Goal: Task Accomplishment & Management: Use online tool/utility

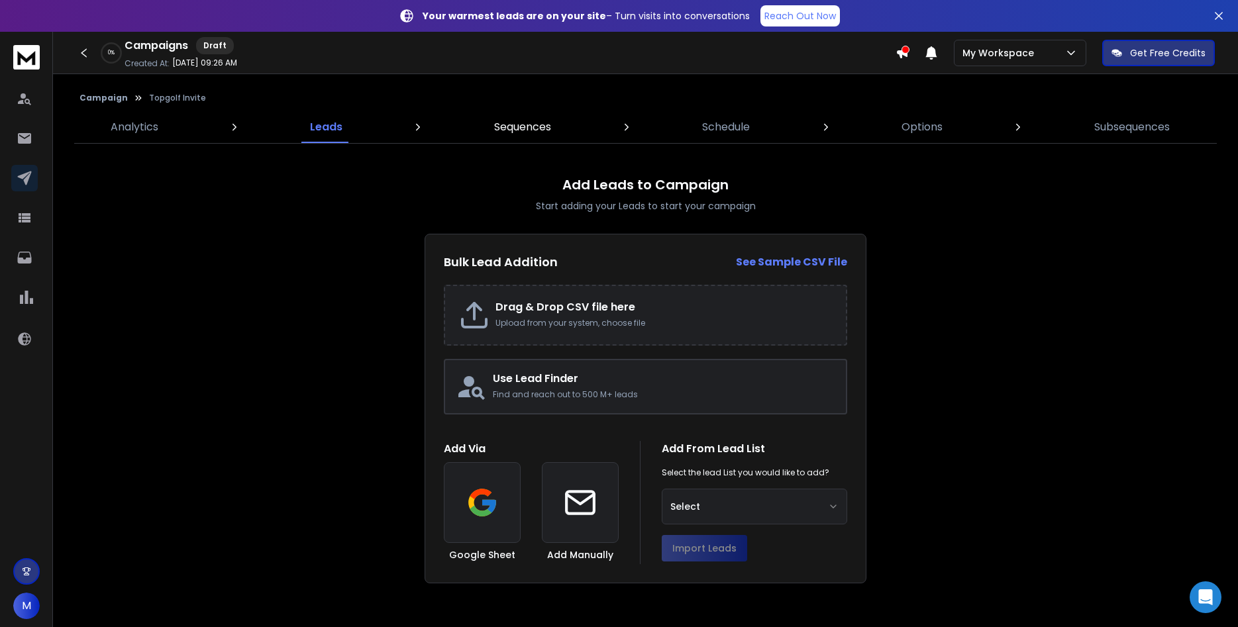
click at [527, 127] on p "Sequences" at bounding box center [522, 127] width 57 height 16
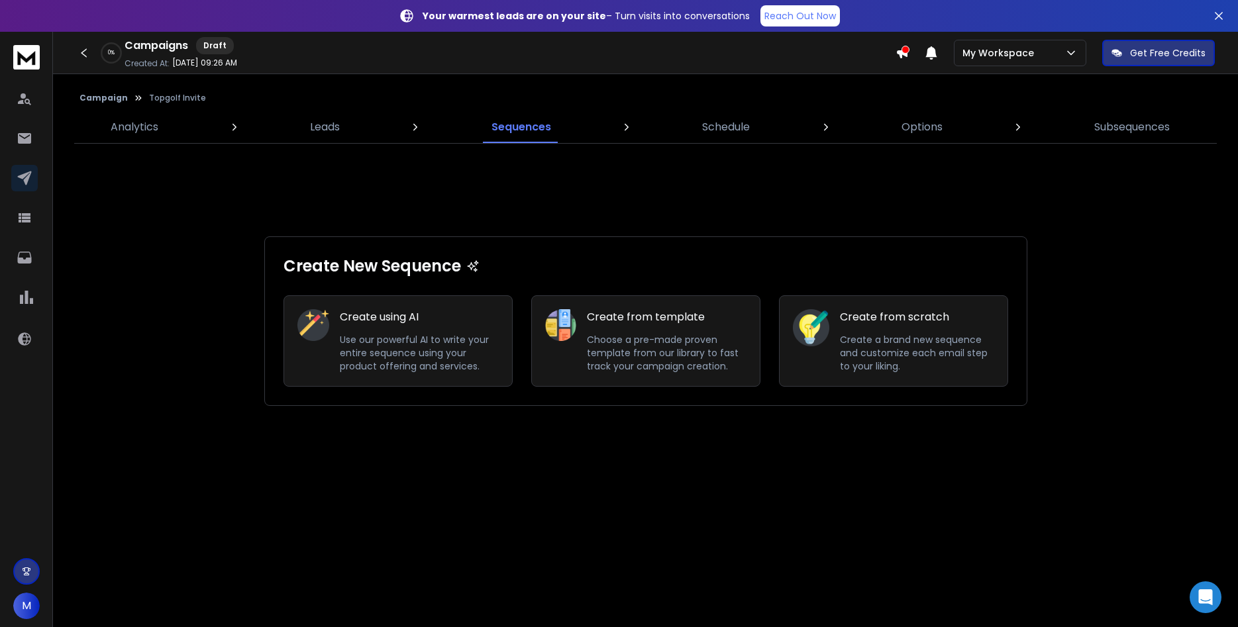
click at [898, 320] on h1 "Create from scratch" at bounding box center [917, 317] width 154 height 16
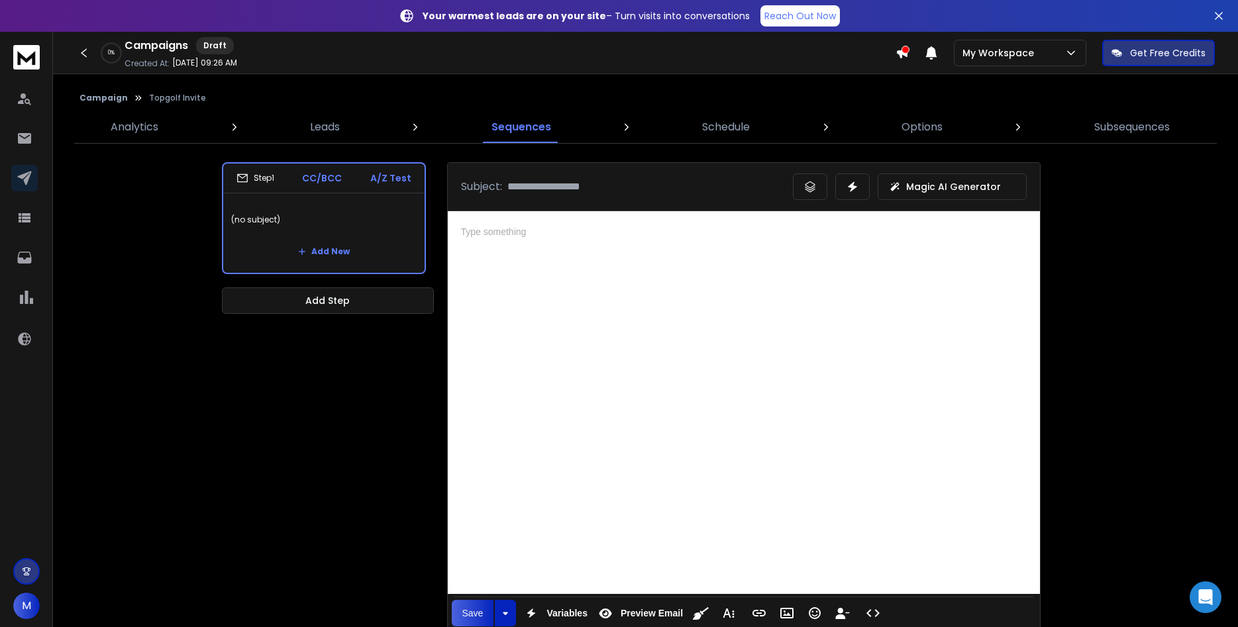
click at [766, 359] on div at bounding box center [744, 399] width 592 height 376
click at [571, 186] on input at bounding box center [644, 187] width 272 height 16
click at [324, 123] on p "Leads" at bounding box center [325, 127] width 30 height 16
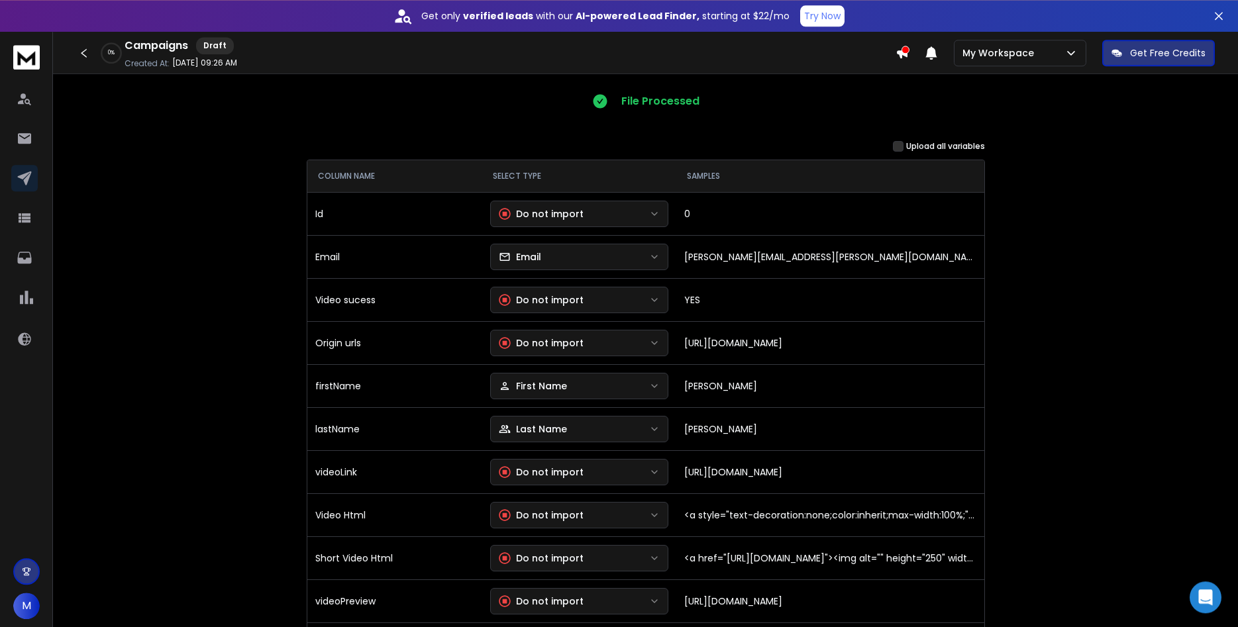
scroll to position [135, 0]
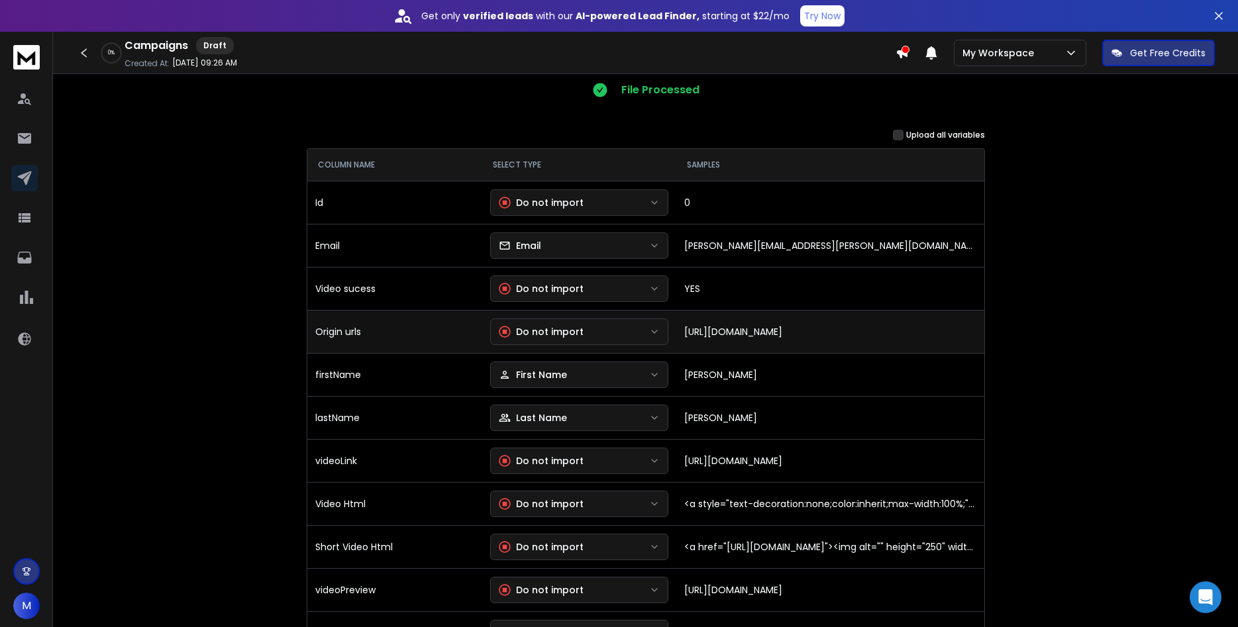
click at [657, 333] on icon "button" at bounding box center [654, 332] width 11 height 11
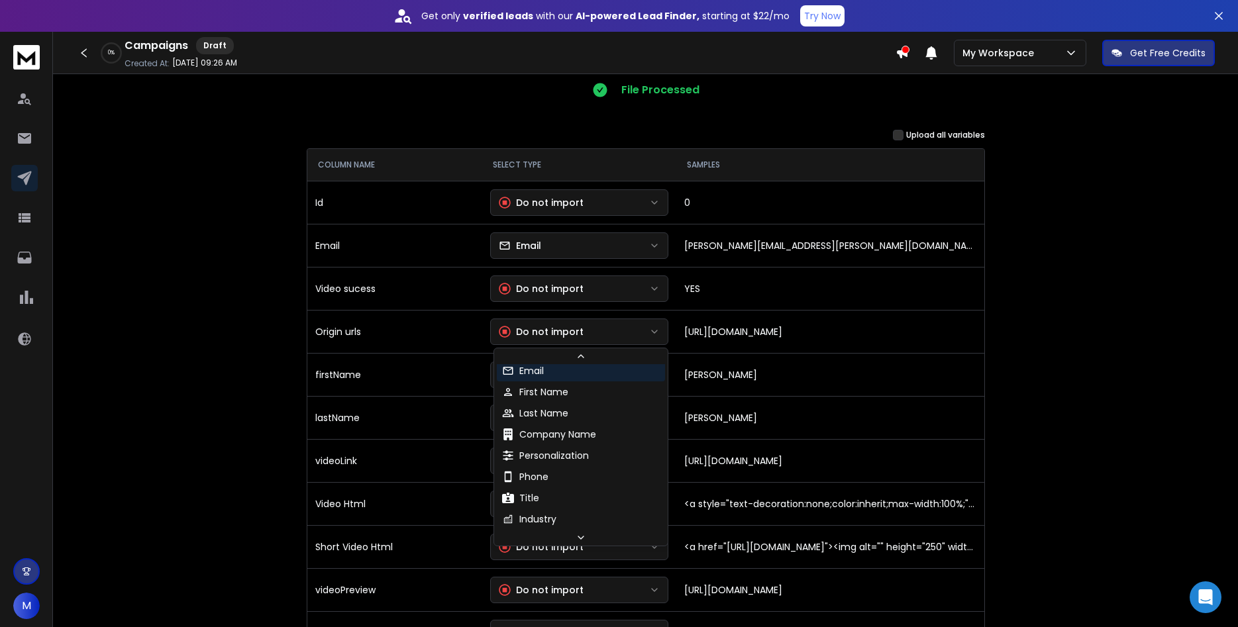
scroll to position [0, 0]
click at [1017, 329] on div "Urban Solar - Topgolf - Boca Raton list-2-CSV.csv File Processed Upload all var…" at bounding box center [619, 398] width 1238 height 1002
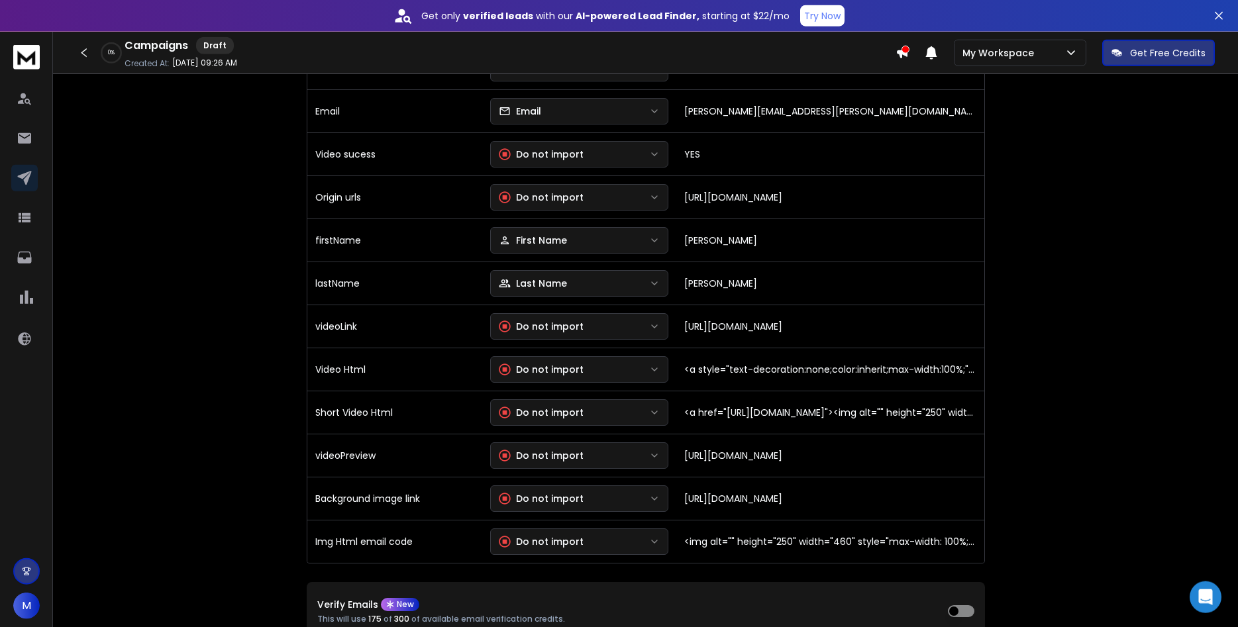
scroll to position [270, 0]
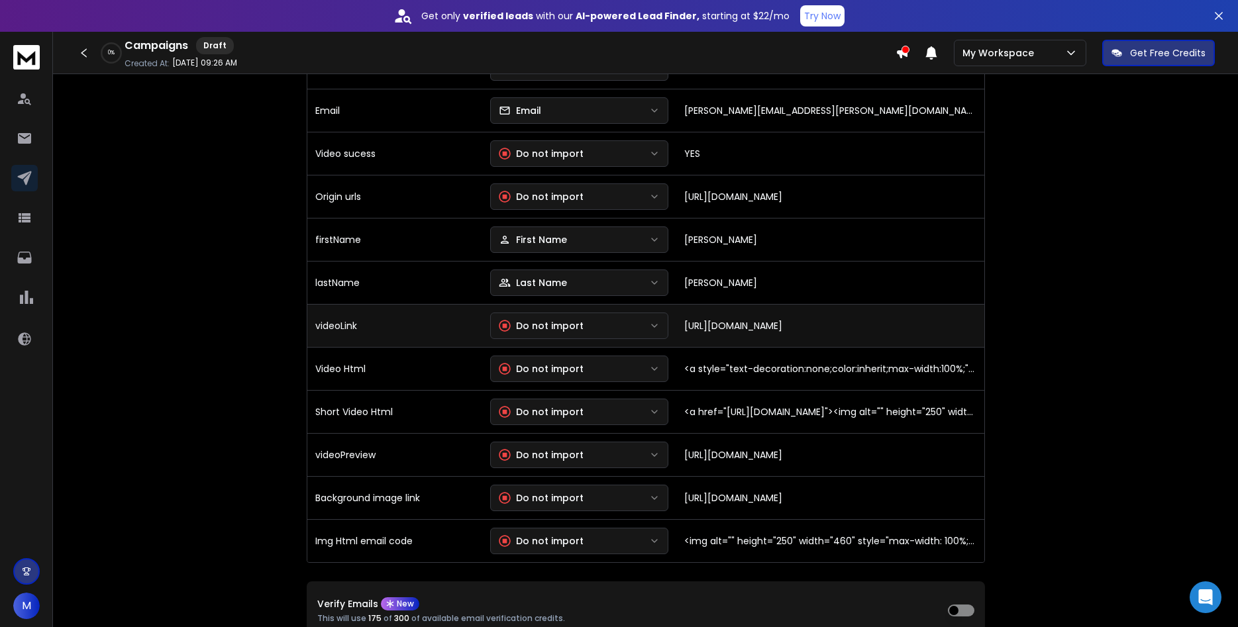
click at [660, 327] on button "Do not import" at bounding box center [579, 326] width 178 height 27
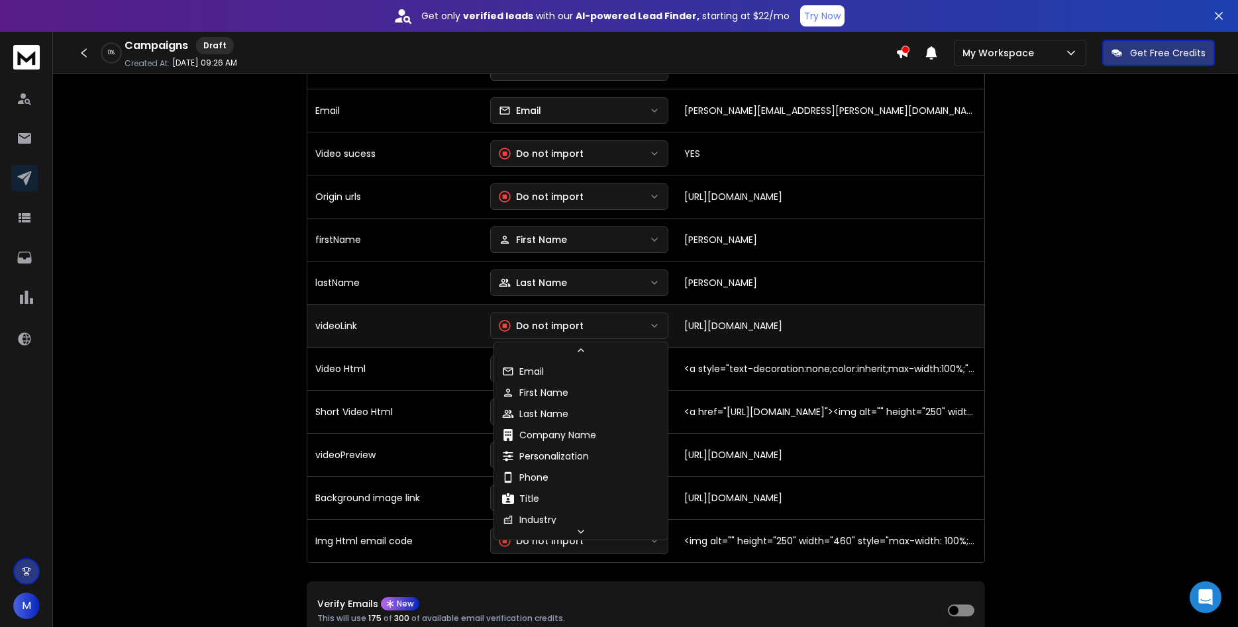
scroll to position [134, 0]
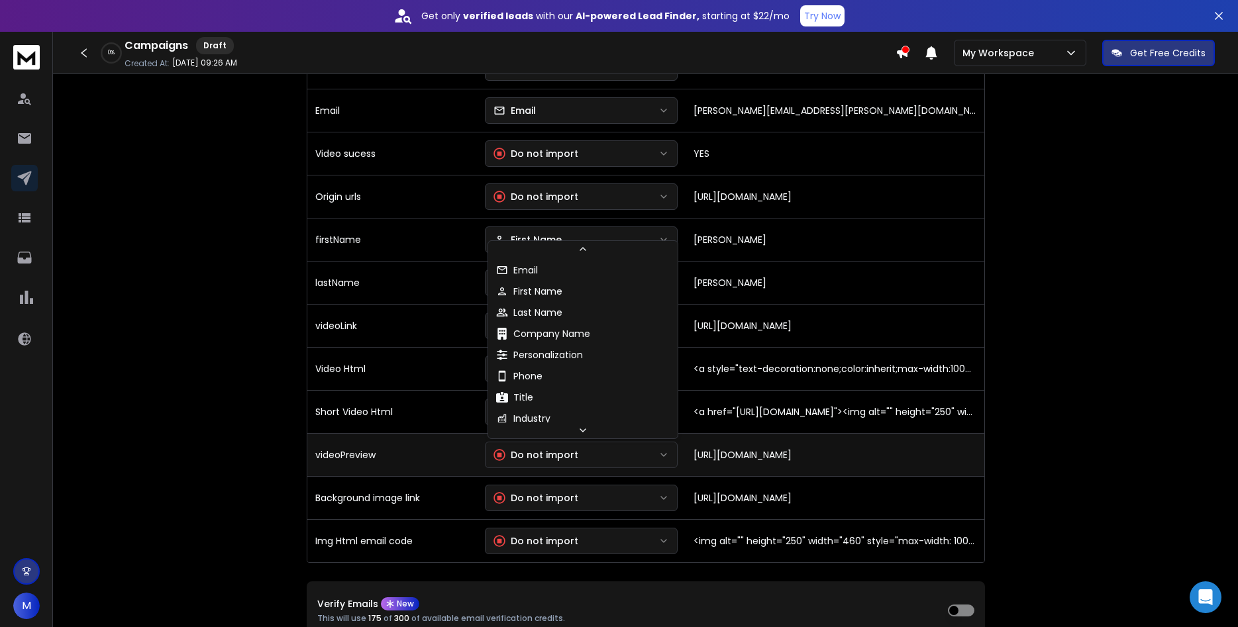
click at [661, 451] on icon "button" at bounding box center [664, 455] width 11 height 11
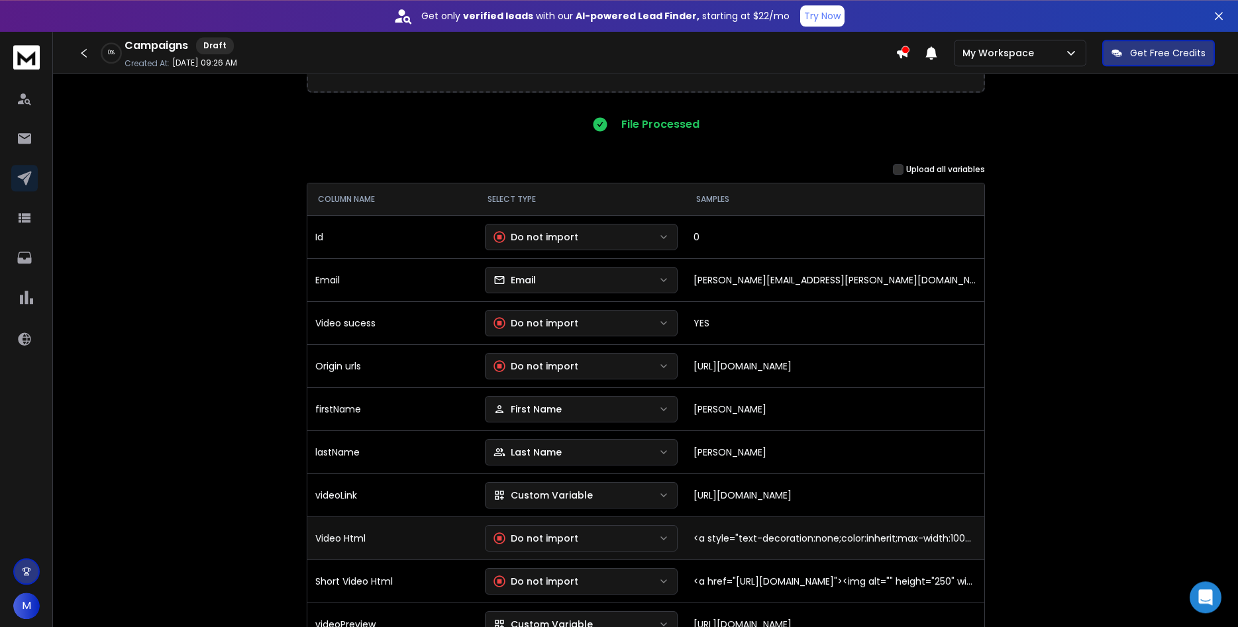
scroll to position [68, 0]
